Goal: Navigation & Orientation: Find specific page/section

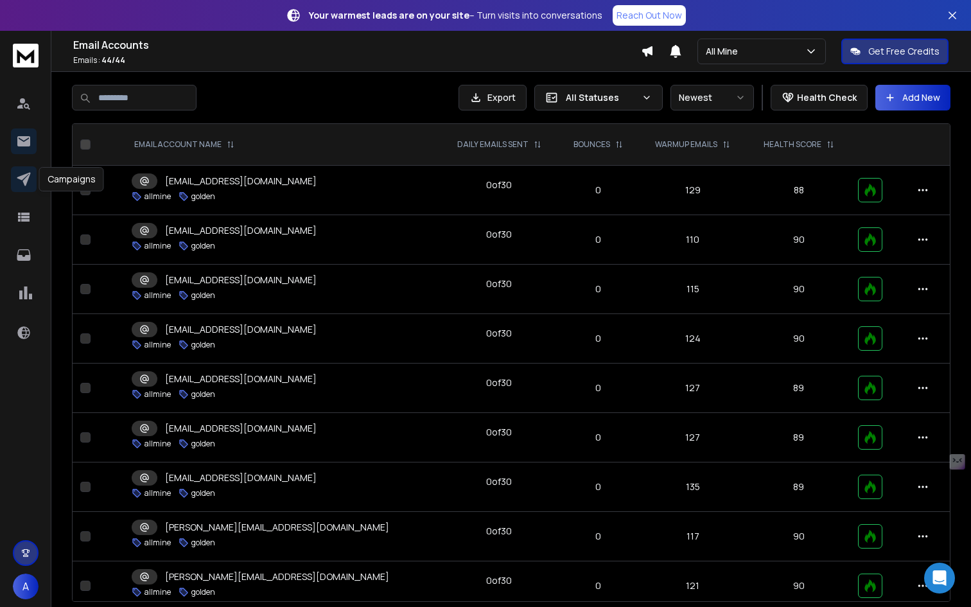
click at [27, 174] on icon at bounding box center [23, 178] width 13 height 13
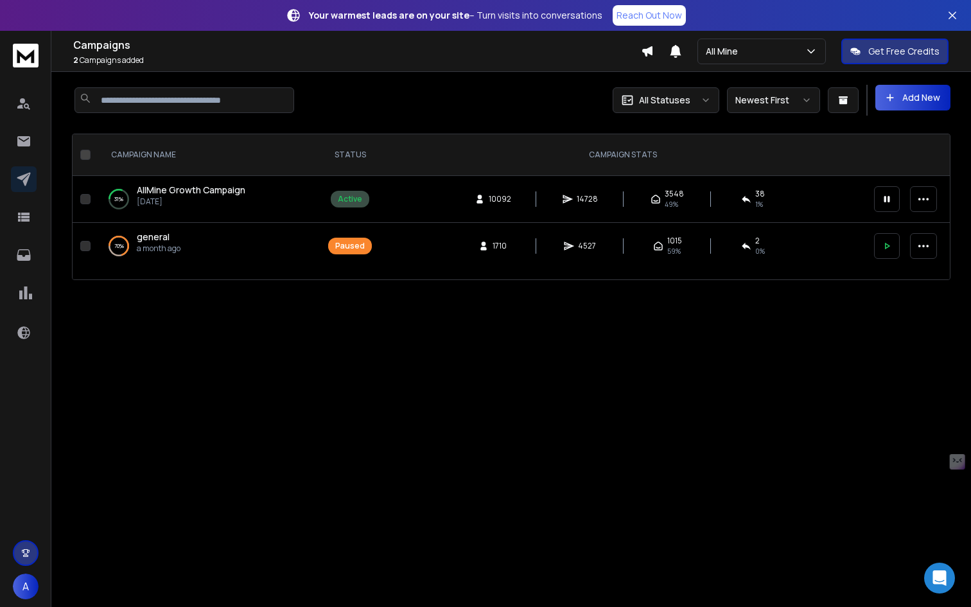
click at [202, 193] on span "AllMine Growth Campaign" at bounding box center [191, 190] width 109 height 12
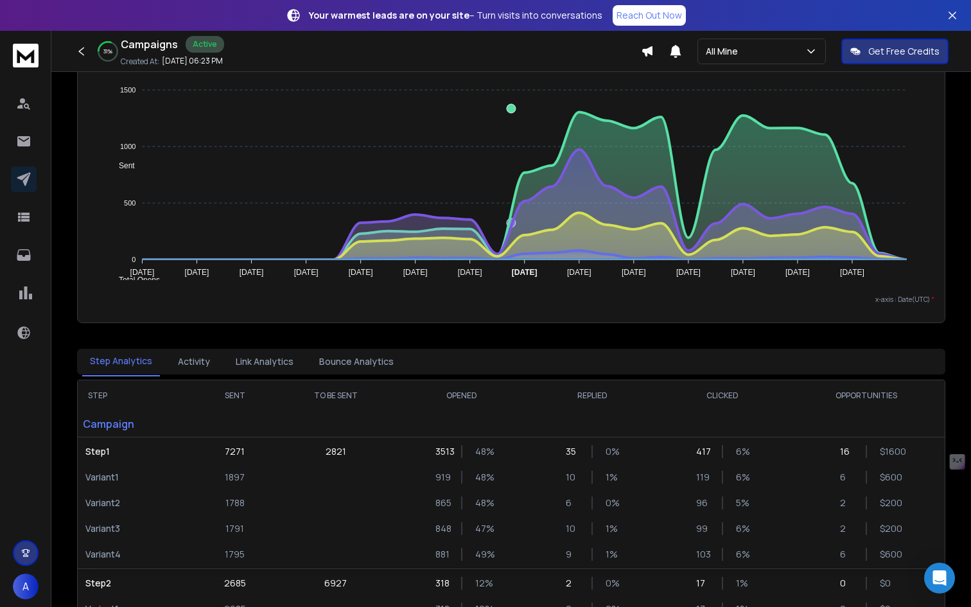
scroll to position [314, 0]
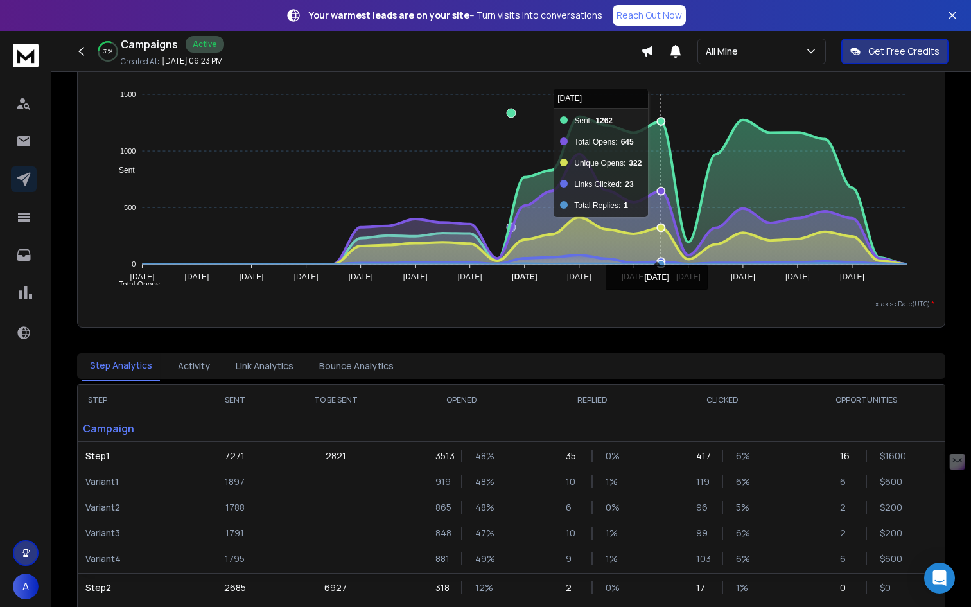
click at [663, 211] on foreignobject "Sent Total Opens Unique Opens Links Clicked Total Replies" at bounding box center [511, 172] width 804 height 225
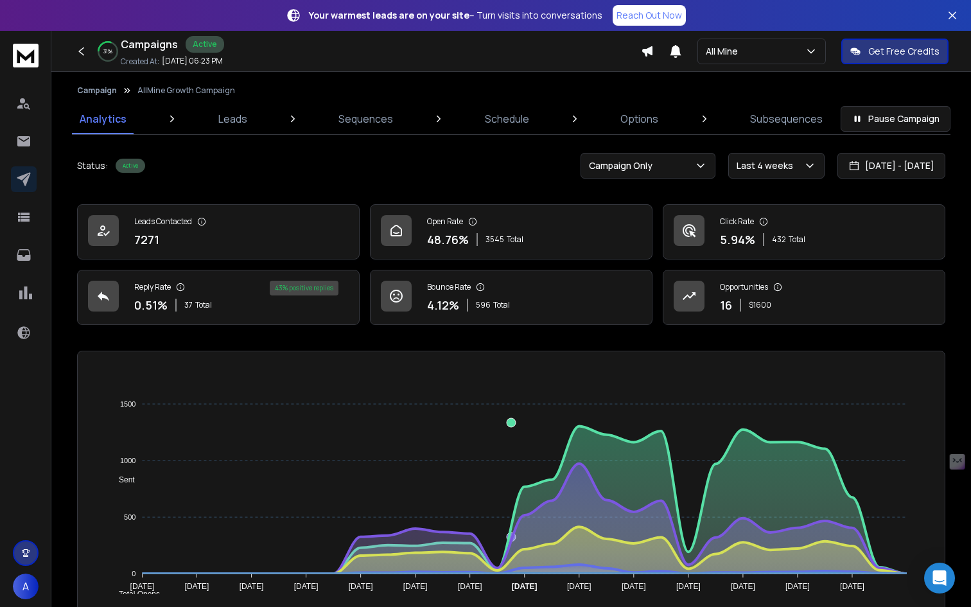
scroll to position [0, 0]
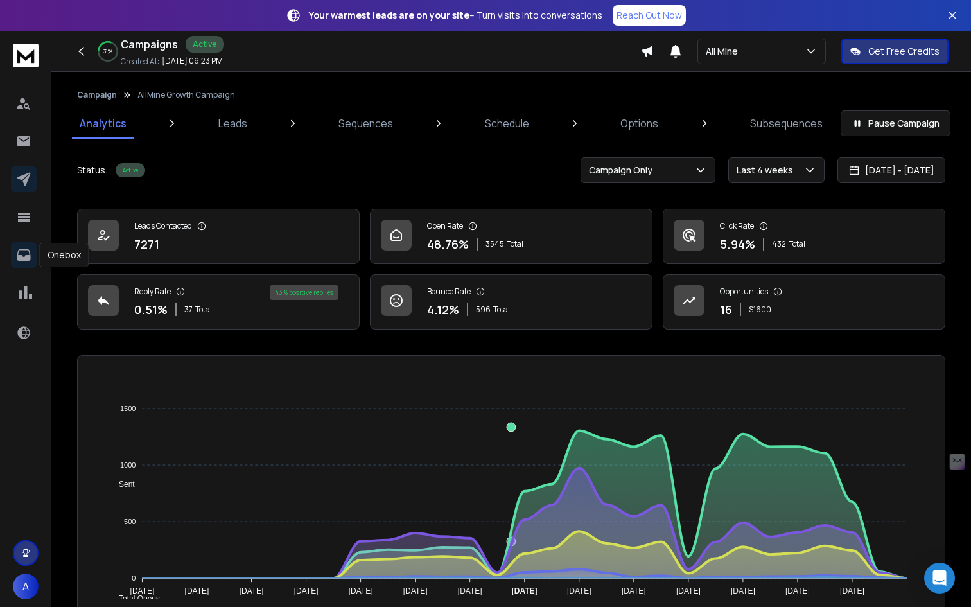
click at [19, 251] on icon at bounding box center [23, 254] width 15 height 15
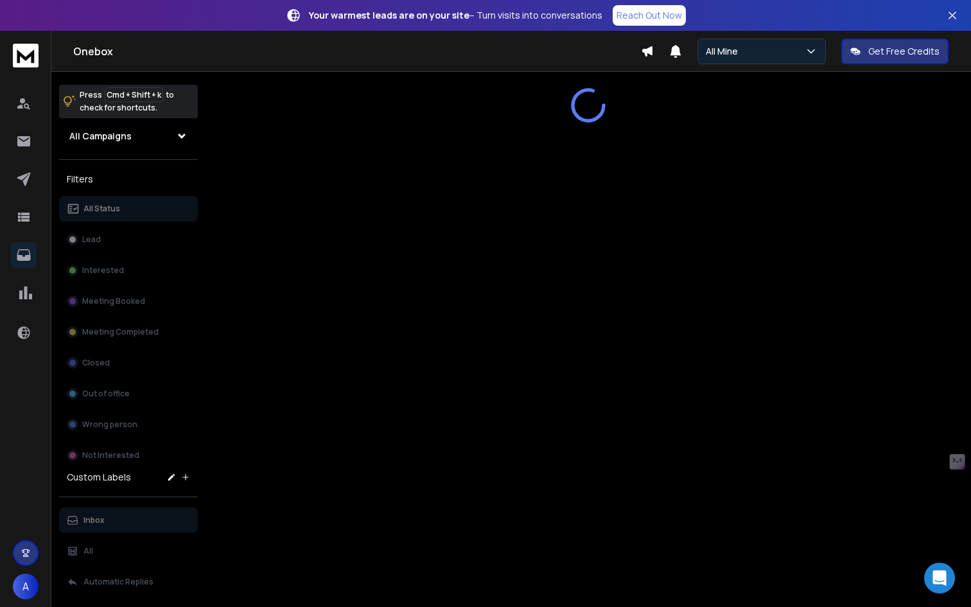
click at [718, 48] on p "All Mine" at bounding box center [724, 51] width 37 height 13
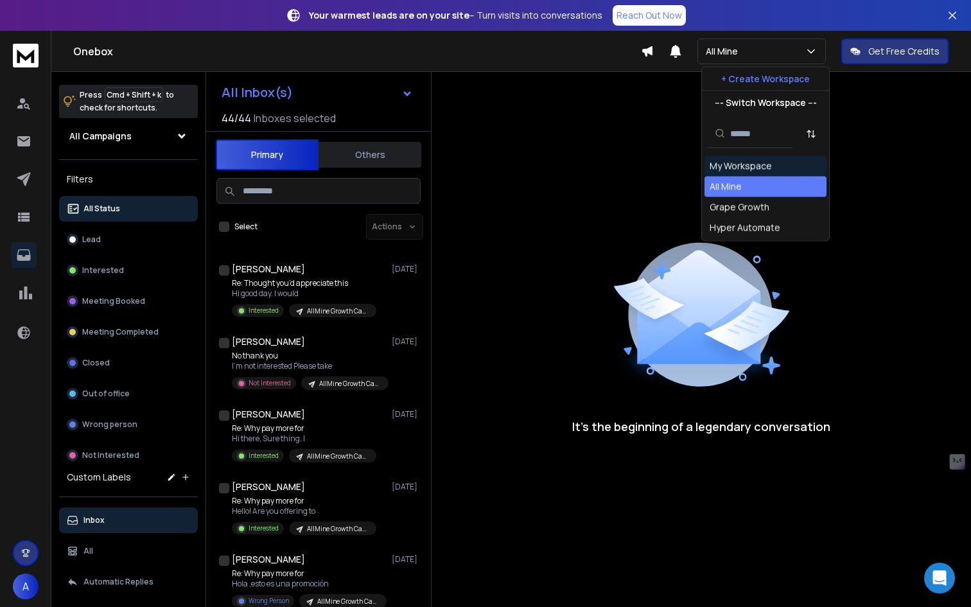
click at [717, 168] on div "My Workspace" at bounding box center [741, 166] width 62 height 13
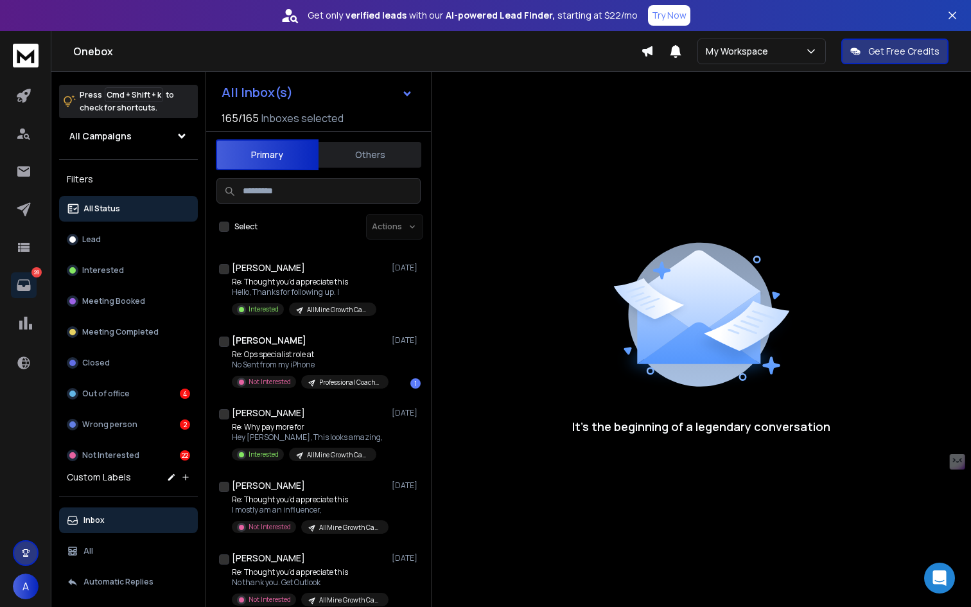
scroll to position [656, 0]
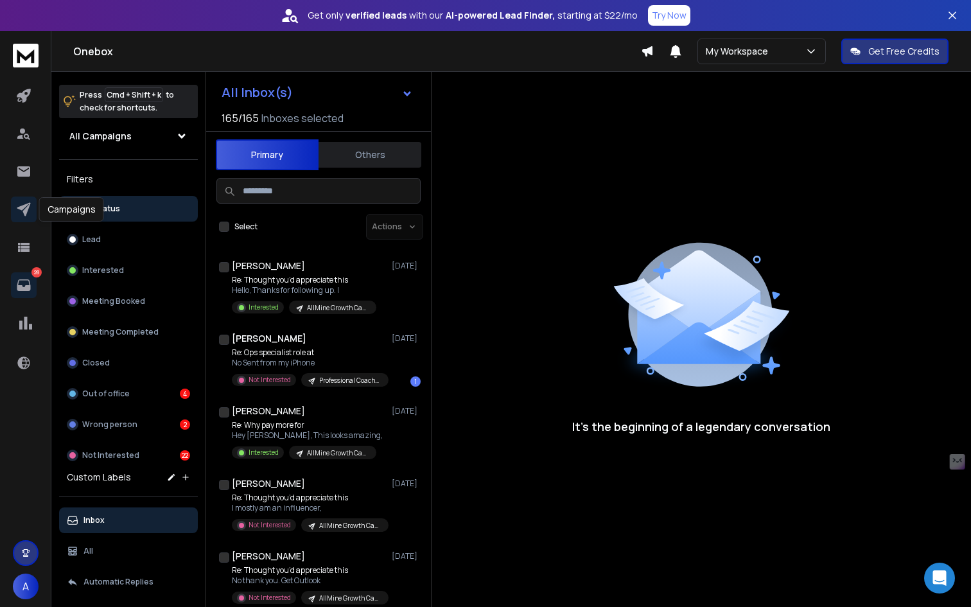
click at [21, 209] on icon at bounding box center [23, 208] width 13 height 13
